Goal: Find contact information: Find contact information

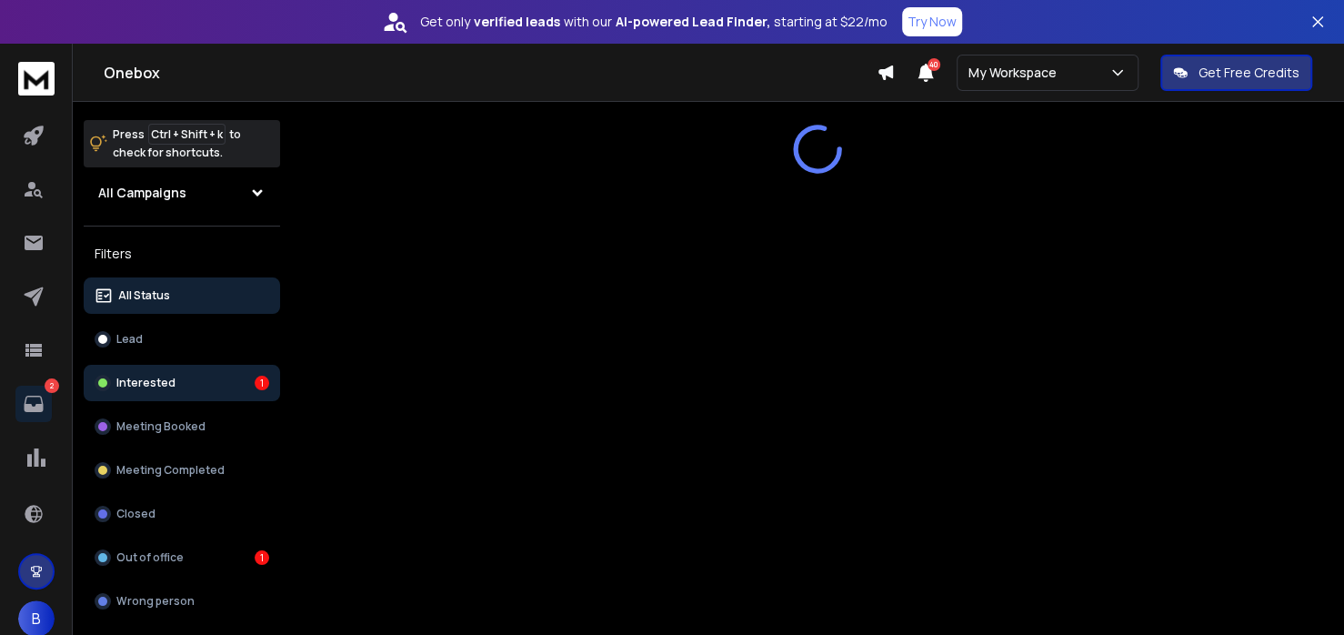
click at [191, 385] on button "Interested 1" at bounding box center [182, 383] width 196 height 36
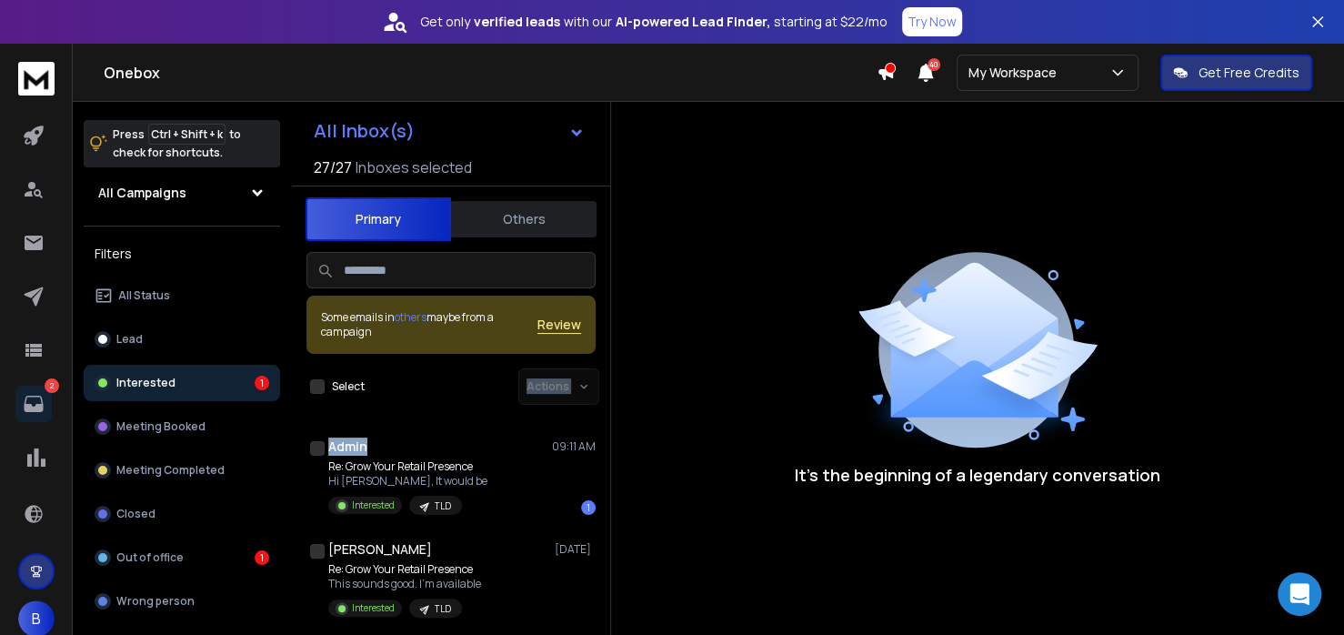
drag, startPoint x: 427, startPoint y: 388, endPoint x: 436, endPoint y: 419, distance: 32.2
click at [436, 419] on div "Some emails in others maybe from a campaign Review Select Actions Admin 09:11 A…" at bounding box center [451, 569] width 318 height 648
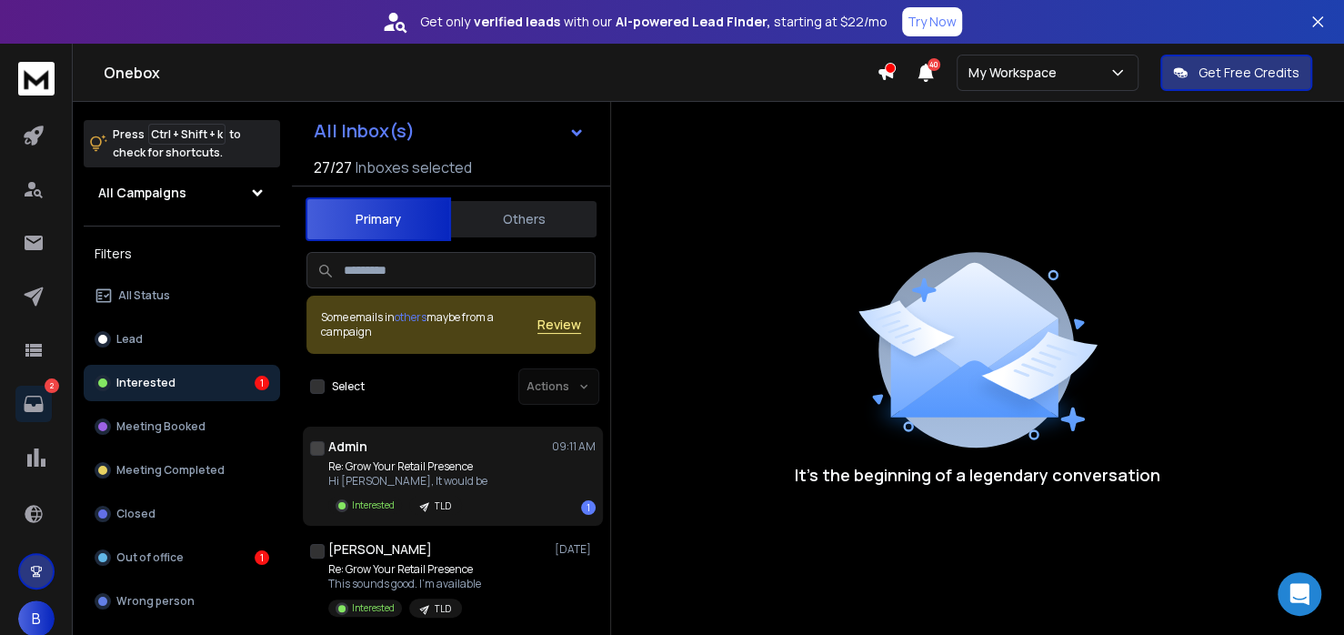
click at [439, 481] on p "Hi [PERSON_NAME], It would be" at bounding box center [407, 481] width 159 height 15
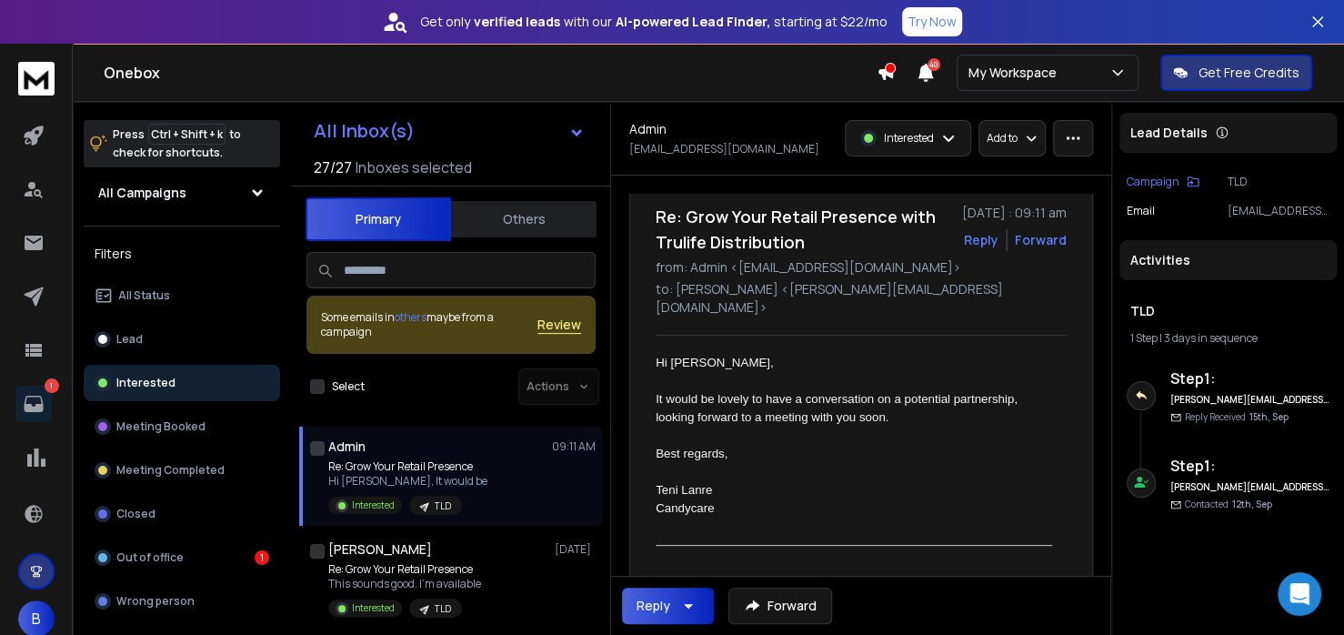
scroll to position [91, 0]
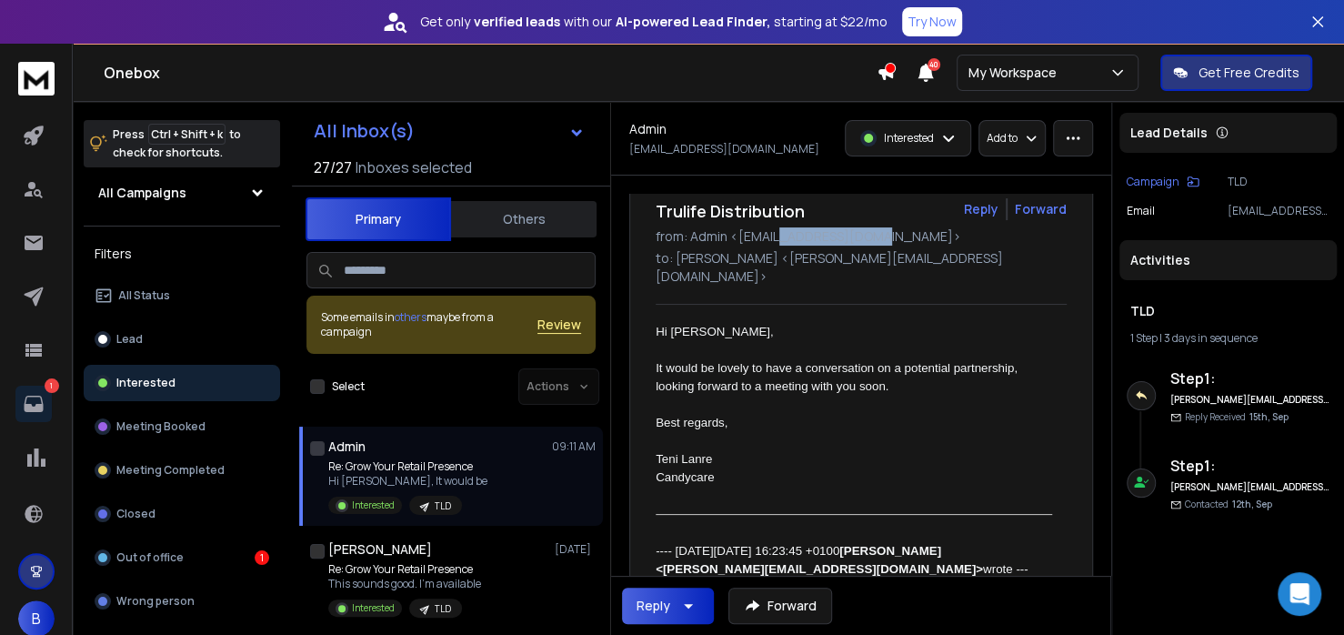
drag, startPoint x: 781, startPoint y: 263, endPoint x: 875, endPoint y: 269, distance: 94.8
click at [875, 245] on p "from: Admin <[EMAIL_ADDRESS][DOMAIN_NAME]>" at bounding box center [860, 236] width 411 height 18
copy p "[DOMAIN_NAME]"
drag, startPoint x: 653, startPoint y: 485, endPoint x: 725, endPoint y: 485, distance: 72.7
click at [725, 485] on div "Re: Grow Your Retail Presence with Trulife Distribution [DATE] : 09:11 am Reply…" at bounding box center [861, 631] width 464 height 970
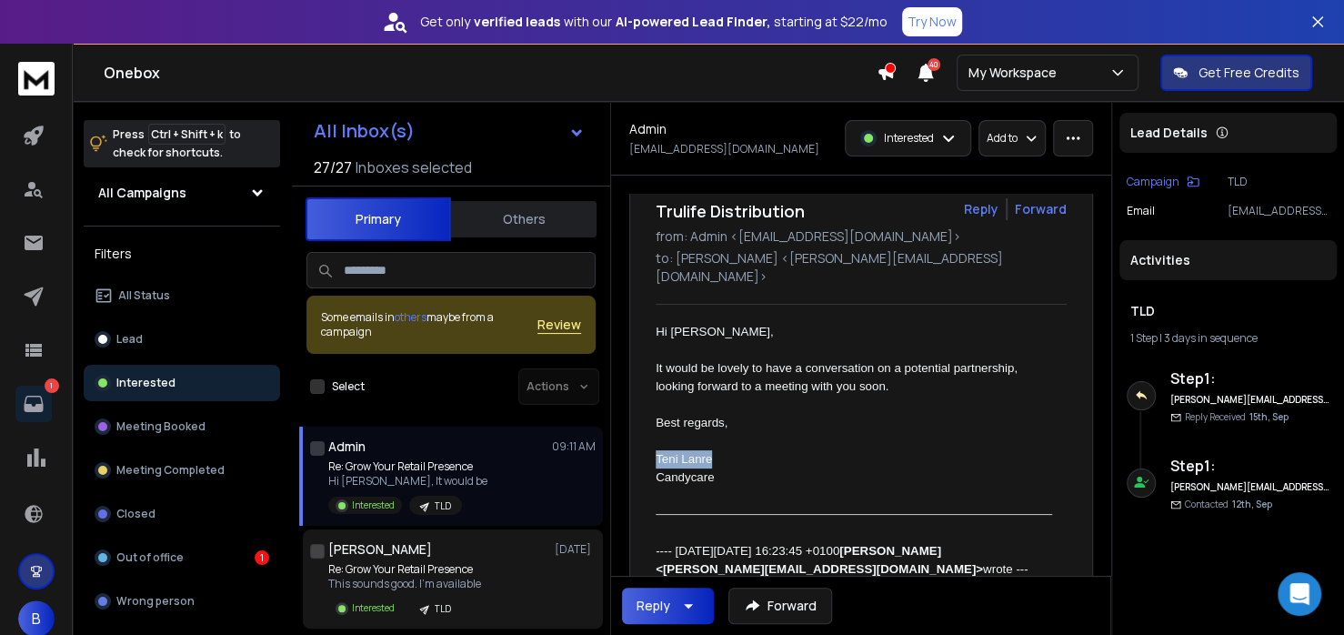
copy div "Teni Lanre"
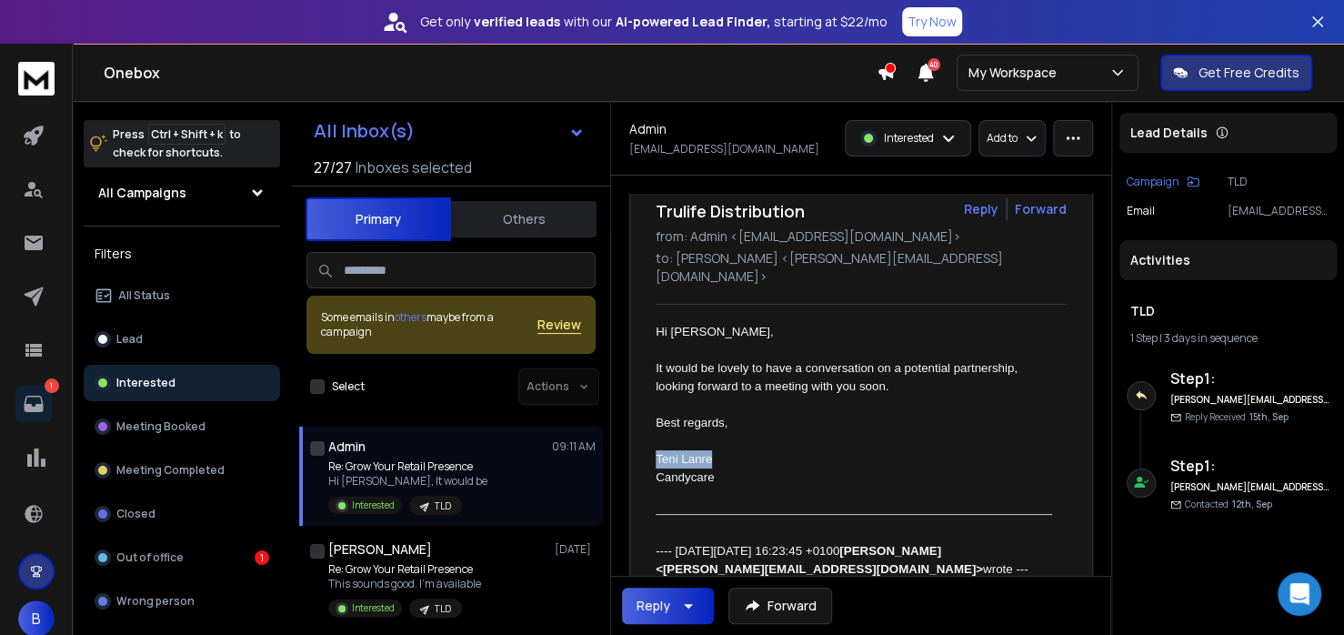
copy div "Teni Lanre"
click at [738, 486] on div "Best regards, Teni Lanre Candycare" at bounding box center [853, 450] width 396 height 73
drag, startPoint x: 733, startPoint y: 485, endPoint x: 639, endPoint y: 476, distance: 94.0
click at [639, 476] on div "Re: Grow Your Retail Presence with Trulife Distribution [DATE] : 09:11 am Reply…" at bounding box center [861, 631] width 464 height 970
copy div "Teni Lanre"
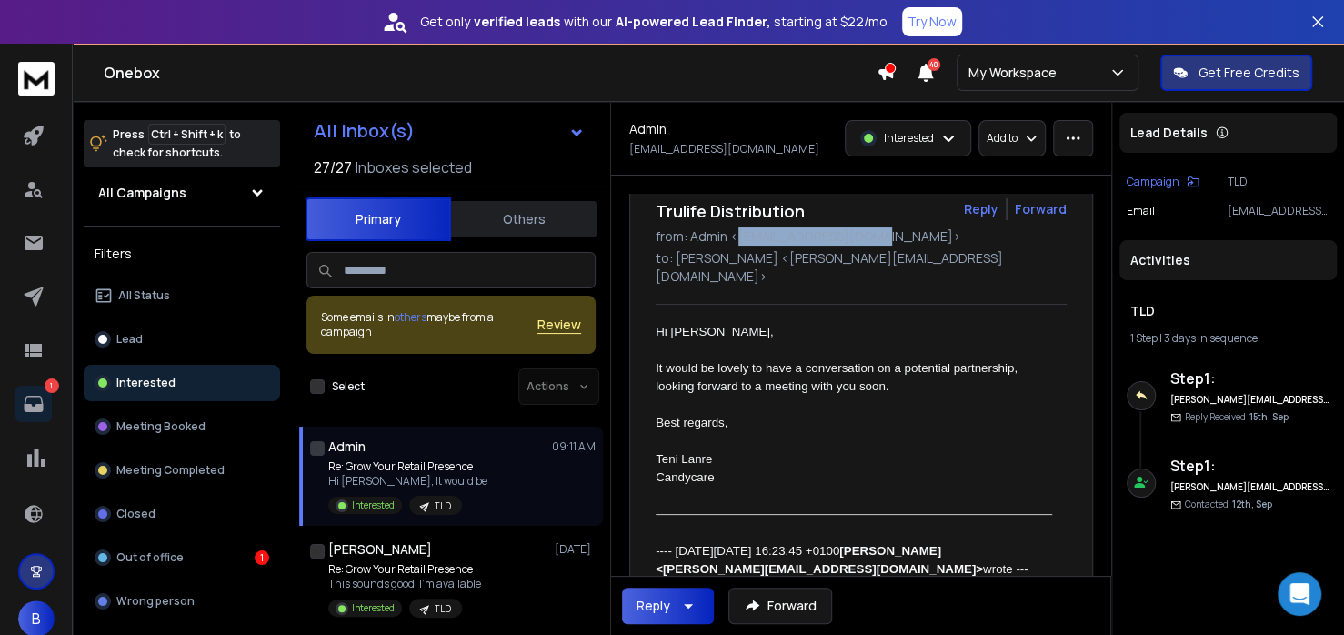
copy p "[EMAIL_ADDRESS][DOMAIN_NAME]"
drag, startPoint x: 733, startPoint y: 256, endPoint x: 878, endPoint y: 268, distance: 145.9
click at [878, 245] on p "from: Admin <[EMAIL_ADDRESS][DOMAIN_NAME]>" at bounding box center [860, 236] width 411 height 18
